Goal: Navigation & Orientation: Understand site structure

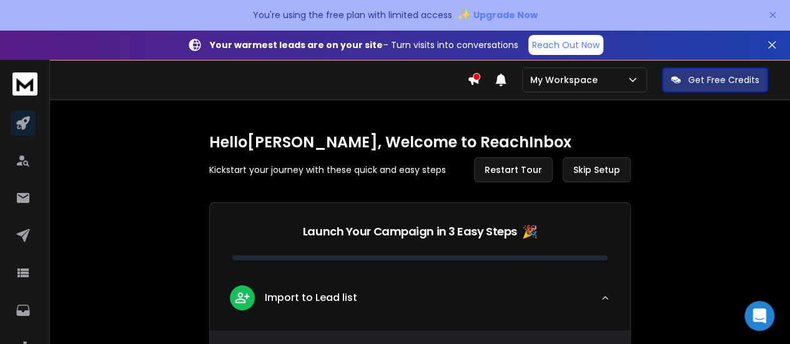
click at [27, 88] on img at bounding box center [24, 83] width 25 height 23
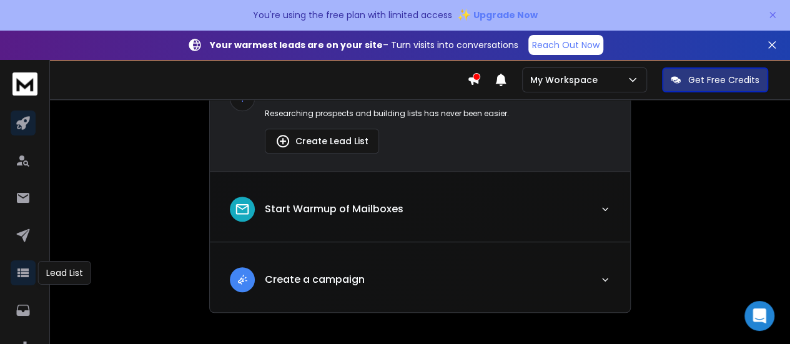
scroll to position [260, 0]
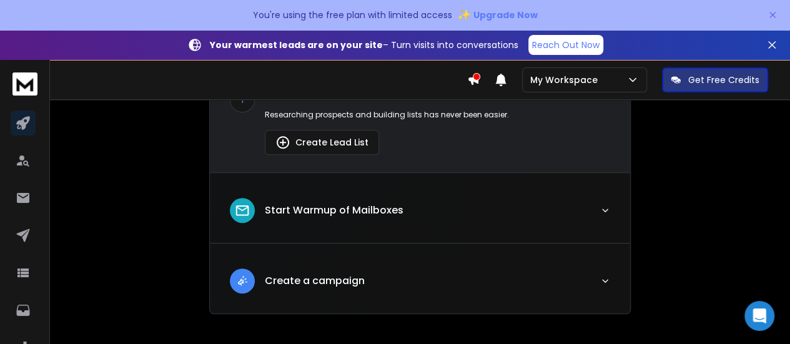
click at [742, 54] on div "Your warmest leads are on your site – Turn visits into conversations Reach Out …" at bounding box center [395, 45] width 790 height 30
drag, startPoint x: 742, startPoint y: 54, endPoint x: 771, endPoint y: 50, distance: 29.6
click at [771, 50] on div "Your warmest leads are on your site – Turn visits into conversations Reach Out …" at bounding box center [395, 45] width 790 height 30
click at [771, 50] on icon at bounding box center [771, 44] width 11 height 11
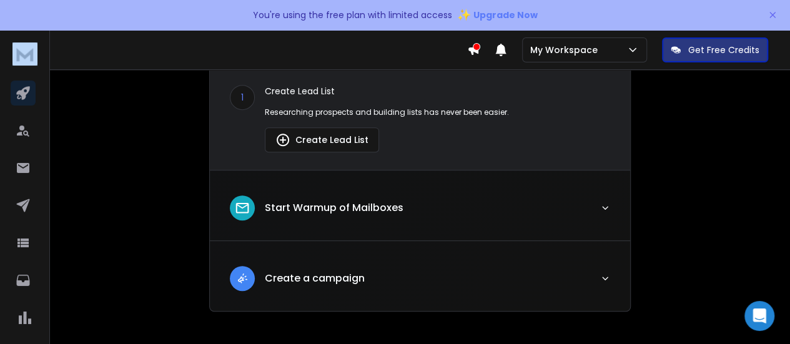
scroll to position [230, 0]
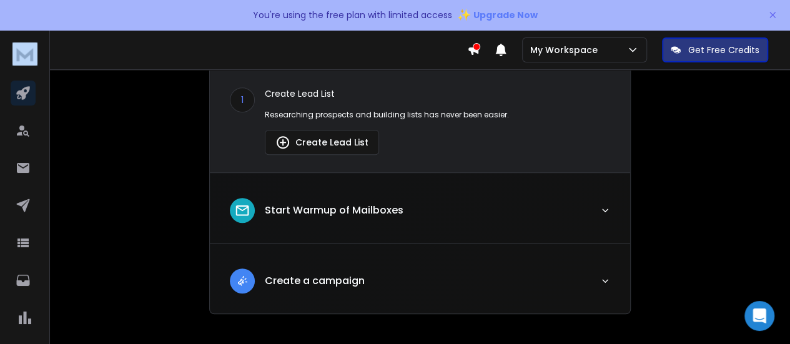
click at [26, 54] on img at bounding box center [24, 53] width 25 height 23
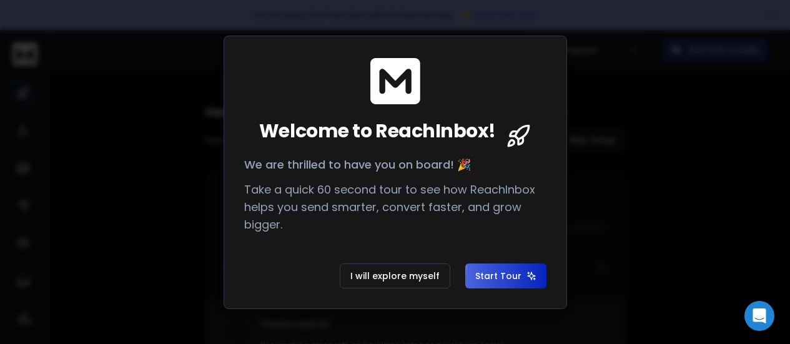
click at [400, 275] on button "I will explore myself" at bounding box center [395, 276] width 111 height 25
